Goal: Task Accomplishment & Management: Manage account settings

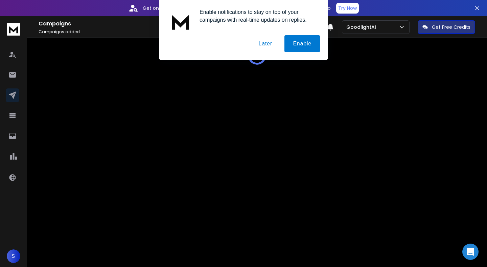
click at [270, 46] on button "Later" at bounding box center [265, 43] width 30 height 17
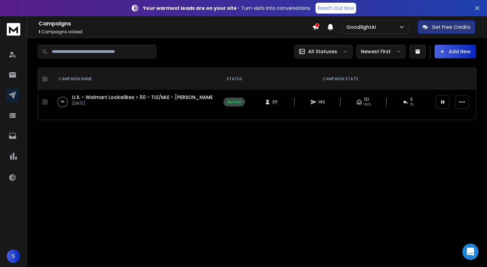
click at [158, 96] on span "U.S. - Walmart Lookalikes > 50 - TLE/MLE - [PERSON_NAME]" at bounding box center [143, 97] width 143 height 7
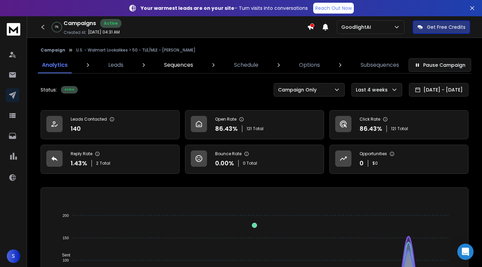
click at [167, 64] on p "Sequences" at bounding box center [178, 65] width 29 height 8
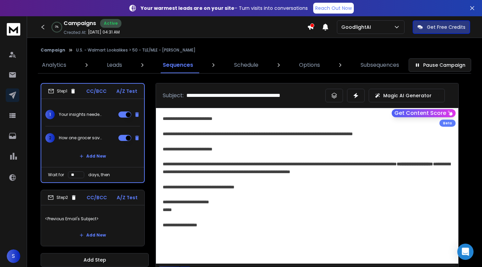
click at [84, 137] on p "How one grocer saved $1.6m by rethinking discounts" at bounding box center [80, 137] width 43 height 5
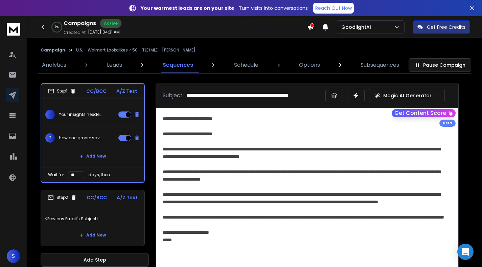
click at [83, 119] on div "1 Your insights needed: Help a retail innovator." at bounding box center [92, 114] width 95 height 23
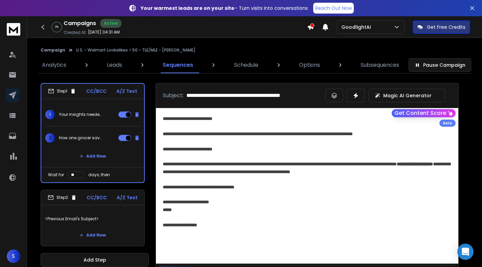
click at [81, 137] on p "How one grocer saved $1.6m by rethinking discounts" at bounding box center [80, 137] width 43 height 5
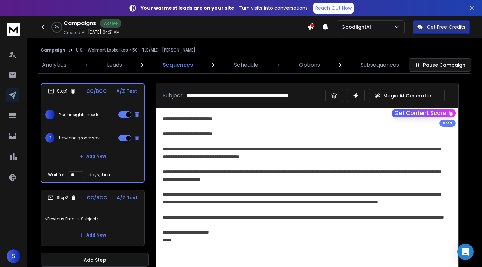
click at [81, 117] on p "Your insights needed: Help a retail innovator." at bounding box center [80, 114] width 43 height 5
type input "**********"
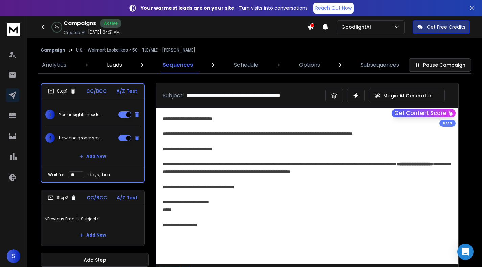
click at [110, 67] on p "Leads" at bounding box center [114, 65] width 15 height 8
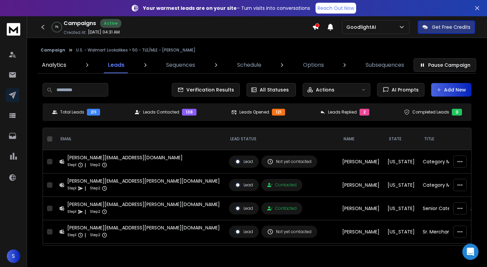
click at [57, 67] on p "Analytics" at bounding box center [54, 65] width 24 height 8
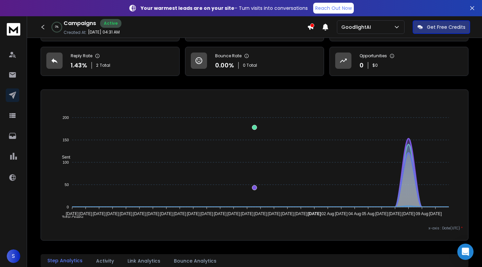
scroll to position [15, 0]
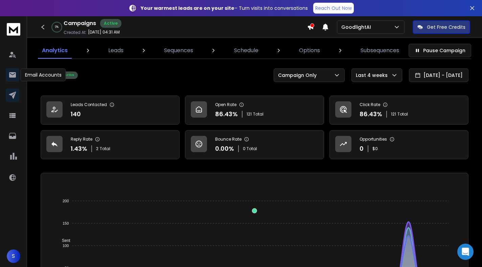
click at [12, 77] on icon at bounding box center [12, 74] width 7 height 5
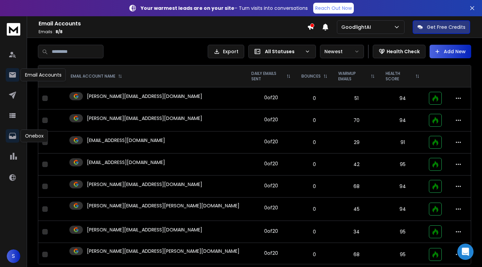
click at [12, 132] on icon at bounding box center [12, 136] width 8 height 8
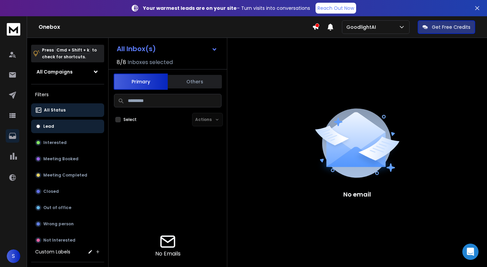
click at [61, 127] on button "Lead" at bounding box center [67, 126] width 73 height 14
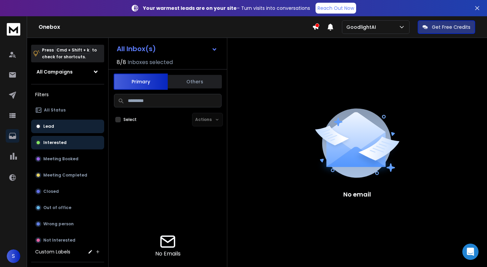
click at [65, 139] on button "Interested" at bounding box center [67, 143] width 73 height 14
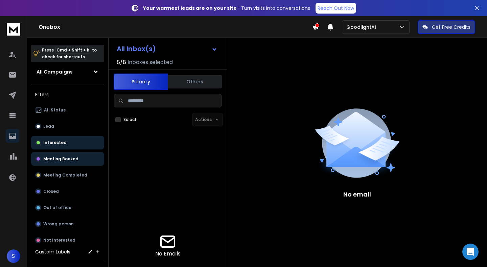
click at [68, 157] on p "Meeting Booked" at bounding box center [60, 158] width 35 height 5
click at [16, 120] on link at bounding box center [13, 116] width 14 height 14
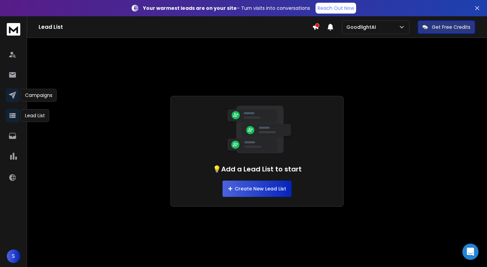
click at [10, 93] on icon at bounding box center [12, 95] width 8 height 8
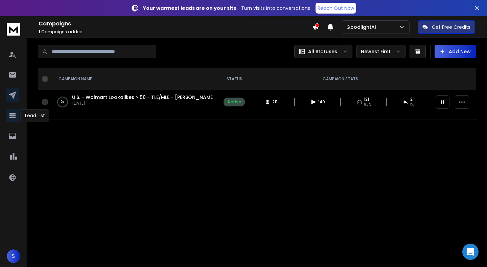
click at [13, 116] on icon at bounding box center [12, 115] width 6 height 5
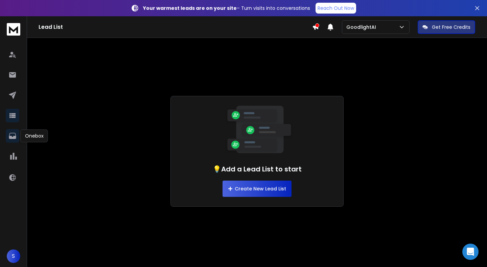
click at [10, 136] on icon at bounding box center [12, 136] width 7 height 6
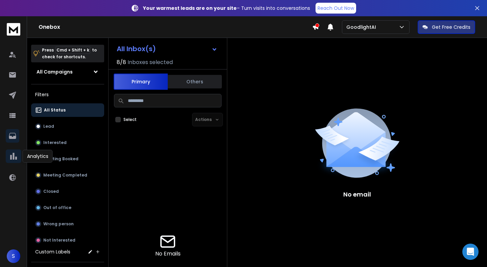
click at [14, 158] on icon at bounding box center [13, 156] width 10 height 10
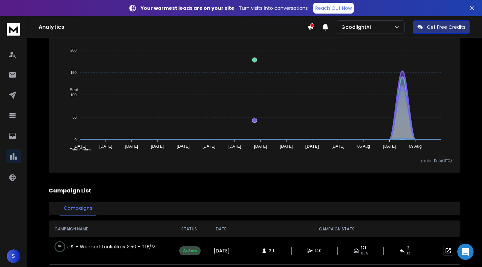
scroll to position [132, 0]
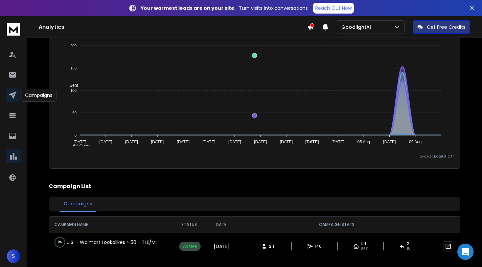
click at [13, 96] on icon at bounding box center [12, 94] width 7 height 7
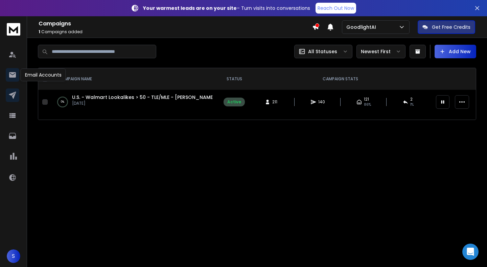
click at [12, 78] on icon at bounding box center [12, 75] width 8 height 8
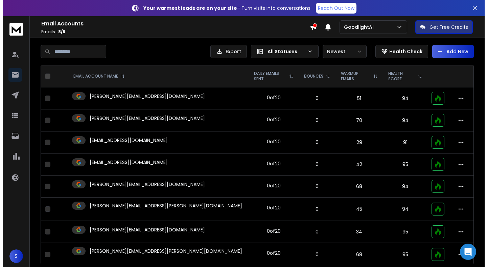
scroll to position [5, 0]
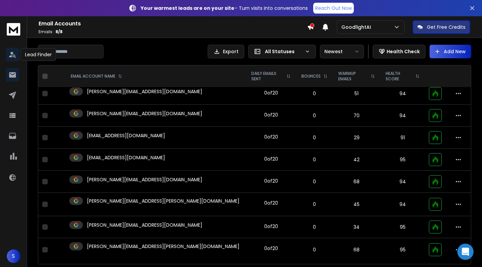
click at [12, 59] on link at bounding box center [13, 55] width 14 height 14
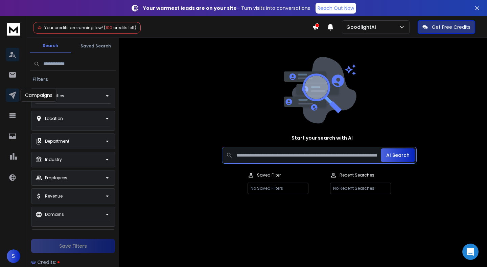
click at [9, 98] on icon at bounding box center [12, 95] width 8 height 8
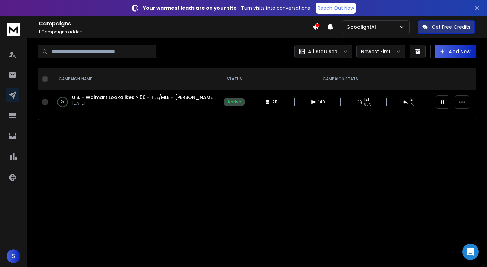
click at [115, 98] on span "U.S. - Walmart Lookalikes > 50 - TLE/MLE - [PERSON_NAME]" at bounding box center [143, 97] width 143 height 7
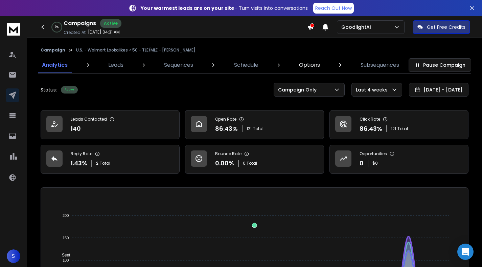
click at [301, 65] on p "Options" at bounding box center [309, 65] width 21 height 8
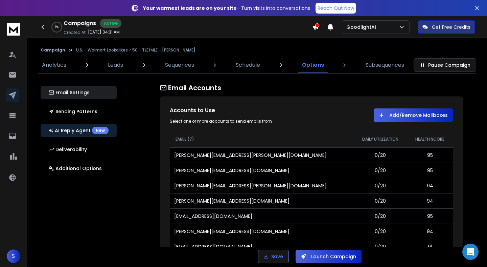
click at [72, 133] on p "AI Reply Agent New" at bounding box center [79, 130] width 60 height 7
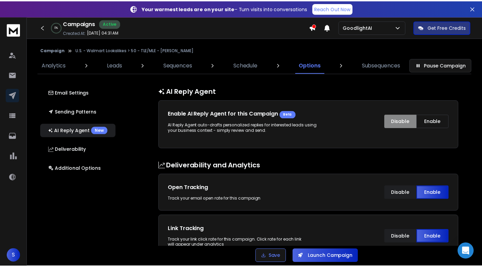
scroll to position [679, 0]
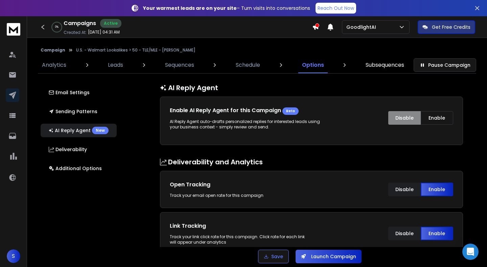
click at [384, 63] on p "Subsequences" at bounding box center [385, 65] width 39 height 8
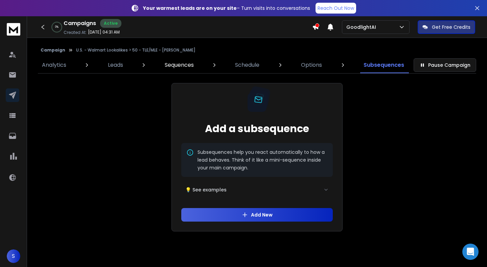
click at [193, 69] on p "Sequences" at bounding box center [179, 65] width 29 height 8
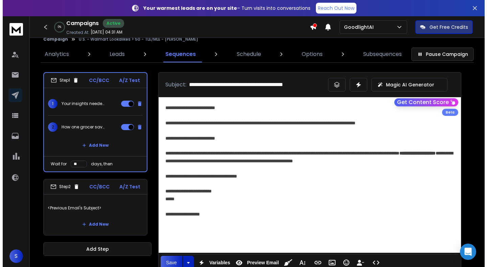
scroll to position [26, 0]
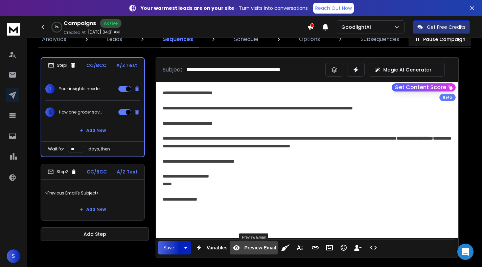
click at [261, 248] on span "Preview Email" at bounding box center [260, 248] width 35 height 6
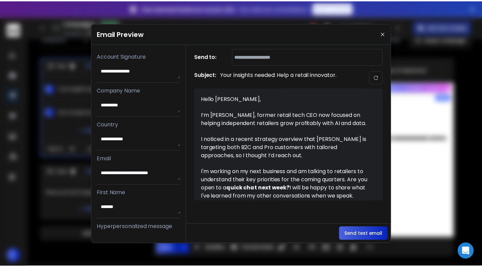
scroll to position [0, 0]
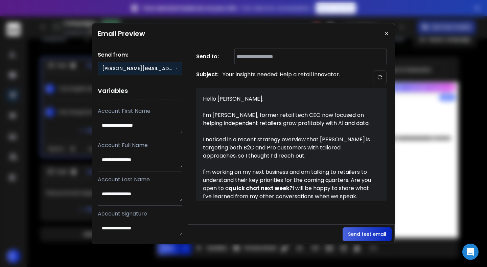
click at [155, 69] on p "[PERSON_NAME][EMAIL_ADDRESS][PERSON_NAME][DOMAIN_NAME]" at bounding box center [138, 68] width 73 height 7
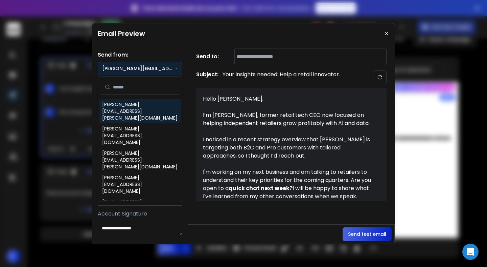
click at [155, 69] on p "[PERSON_NAME][EMAIL_ADDRESS][PERSON_NAME][DOMAIN_NAME]" at bounding box center [138, 68] width 73 height 7
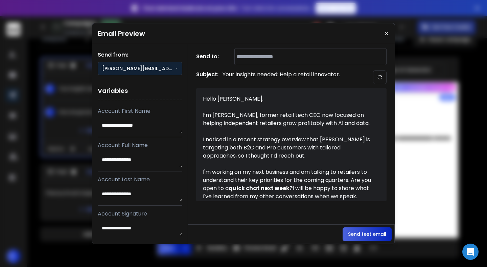
click at [155, 71] on p "[PERSON_NAME][EMAIL_ADDRESS][PERSON_NAME][DOMAIN_NAME]" at bounding box center [138, 68] width 73 height 7
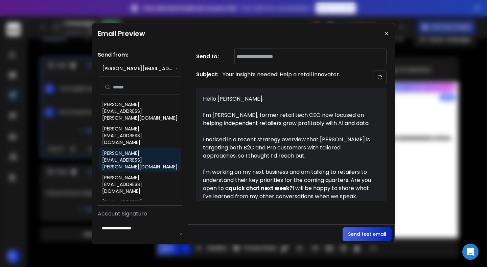
click at [149, 148] on div "[PERSON_NAME][EMAIL_ADDRESS][PERSON_NAME][DOMAIN_NAME]" at bounding box center [139, 160] width 81 height 24
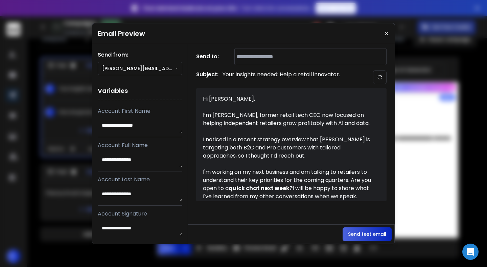
click at [386, 32] on icon at bounding box center [386, 33] width 5 height 5
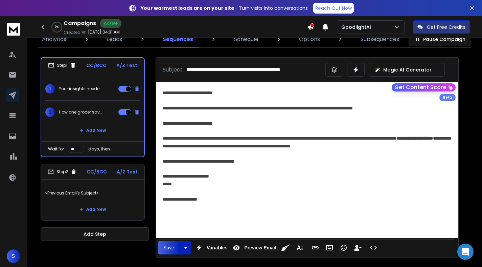
click at [88, 113] on p "How one grocer saved $1.6m by rethinking discounts" at bounding box center [80, 111] width 43 height 5
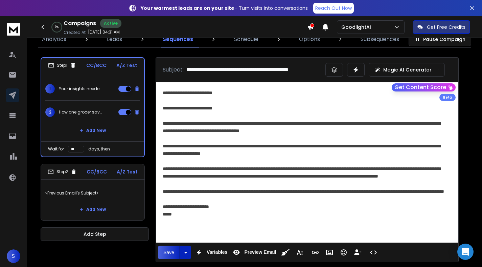
click at [93, 95] on div "1 Your insights needed: Help a retail innovator." at bounding box center [92, 88] width 95 height 23
type input "**********"
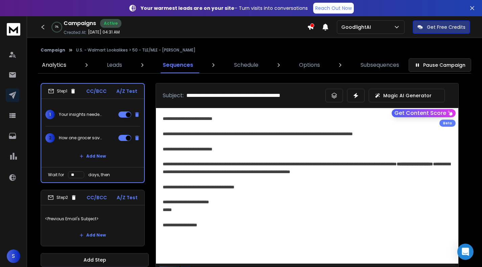
click at [70, 67] on link "Analytics" at bounding box center [54, 65] width 32 height 16
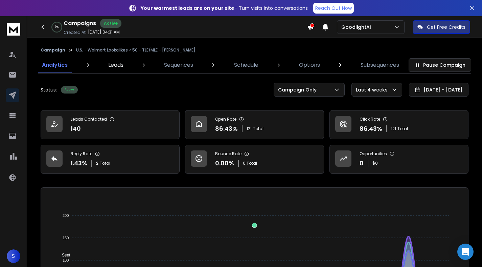
click at [121, 65] on p "Leads" at bounding box center [115, 65] width 15 height 8
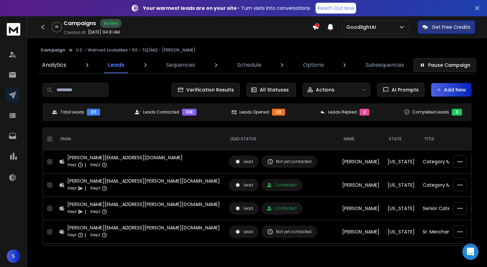
click at [63, 65] on p "Analytics" at bounding box center [54, 65] width 24 height 8
